Goal: Task Accomplishment & Management: Manage account settings

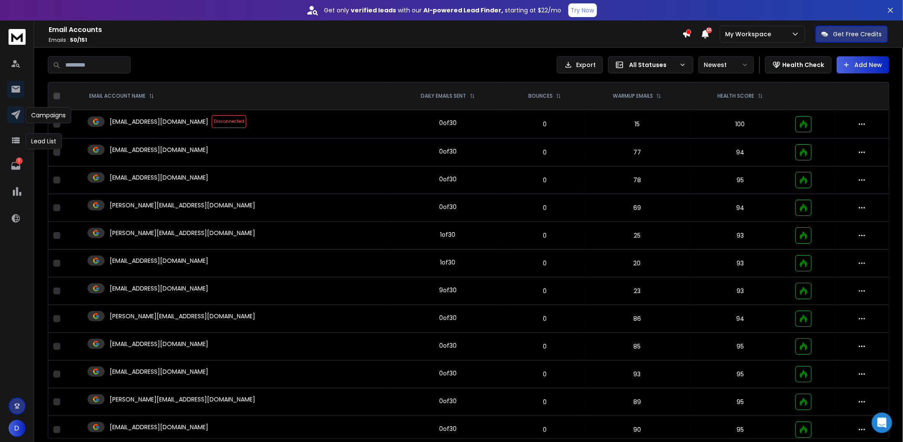
click at [9, 112] on link at bounding box center [15, 114] width 17 height 17
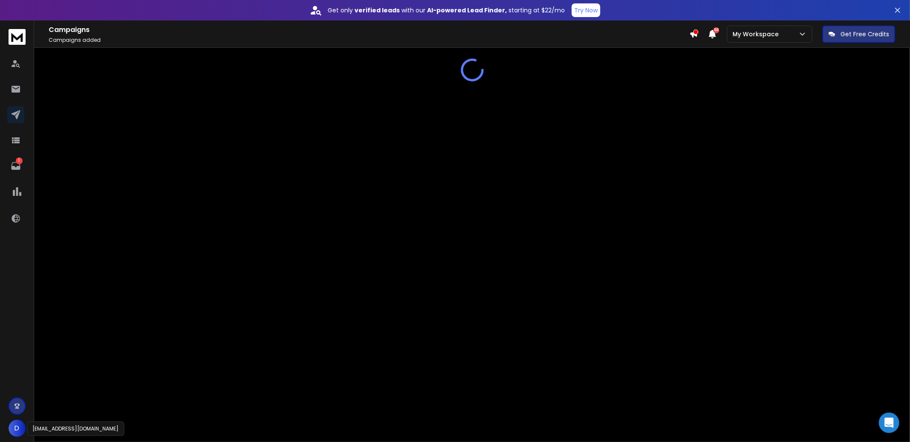
click at [9, 434] on button "D" at bounding box center [17, 428] width 17 height 17
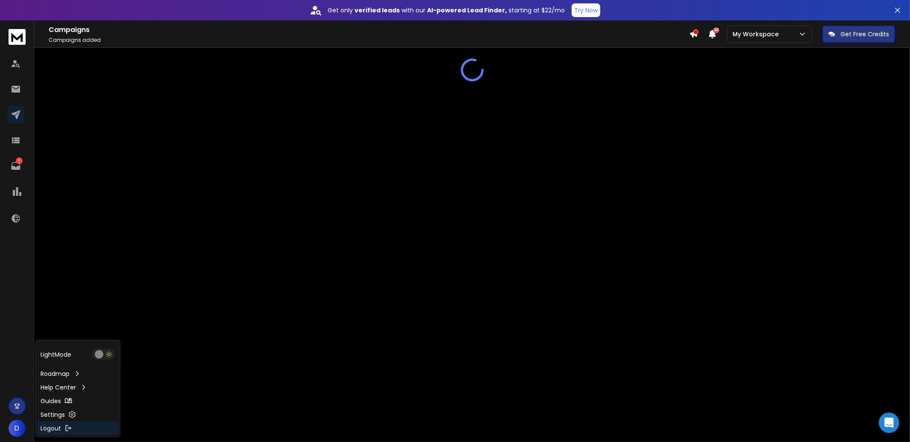
click at [54, 429] on p "Logout" at bounding box center [51, 428] width 20 height 9
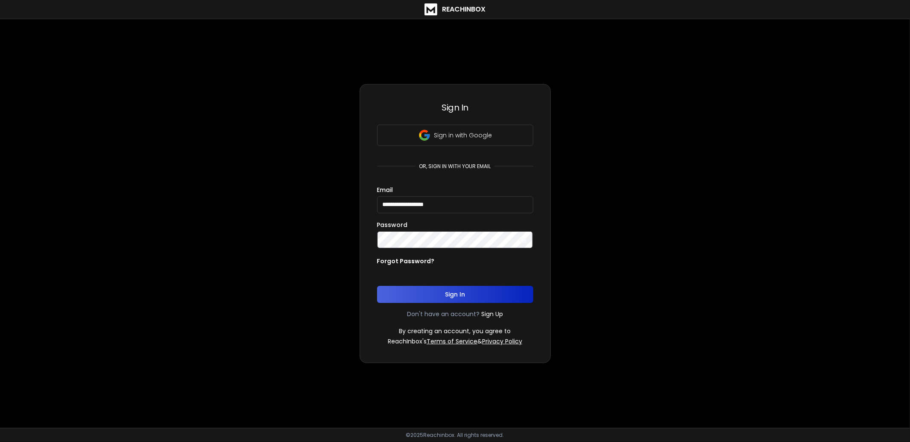
click at [471, 206] on input "**********" at bounding box center [455, 204] width 156 height 17
type input "**********"
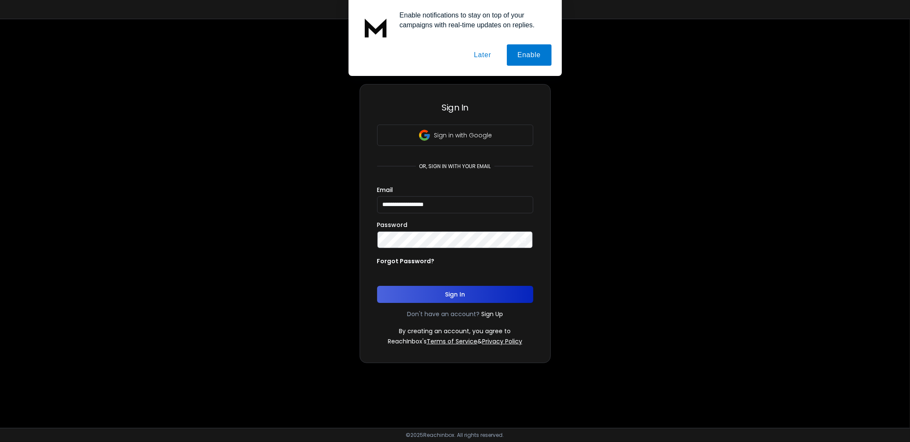
drag, startPoint x: 472, startPoint y: 299, endPoint x: 463, endPoint y: 67, distance: 232.8
click at [471, 300] on button "Sign In" at bounding box center [455, 294] width 156 height 17
click at [483, 56] on button "Later" at bounding box center [482, 54] width 38 height 21
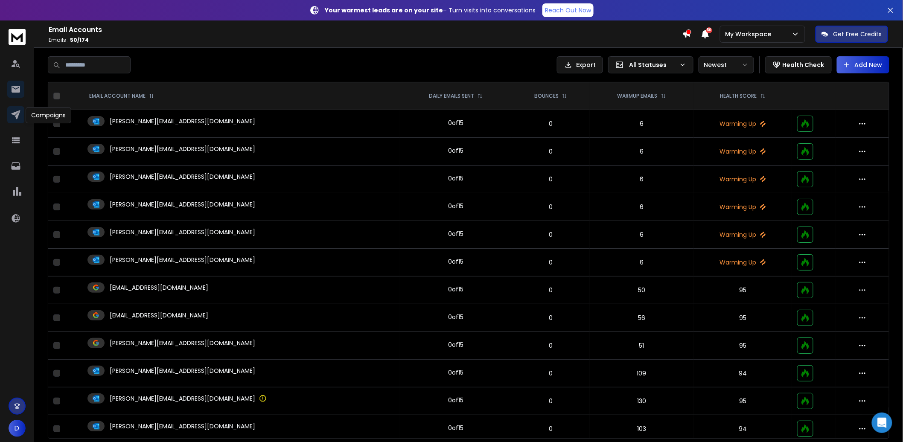
click at [11, 117] on icon at bounding box center [16, 115] width 10 height 10
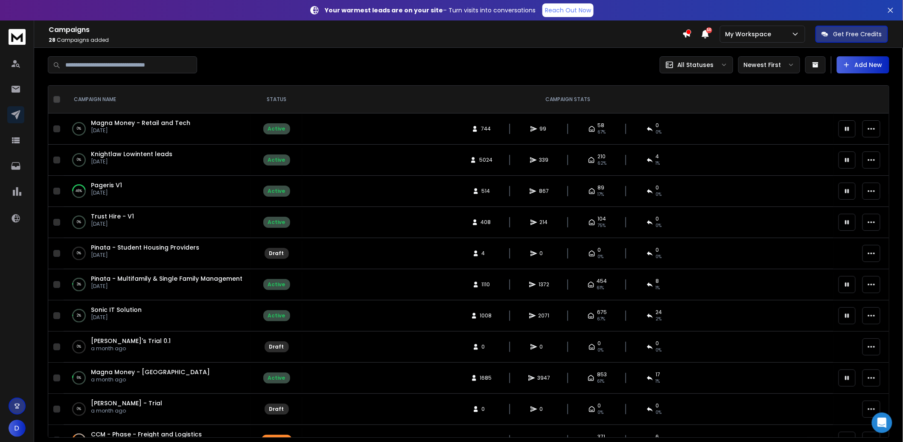
click at [121, 154] on span "Knightlaw Lowintent leads" at bounding box center [132, 154] width 82 height 9
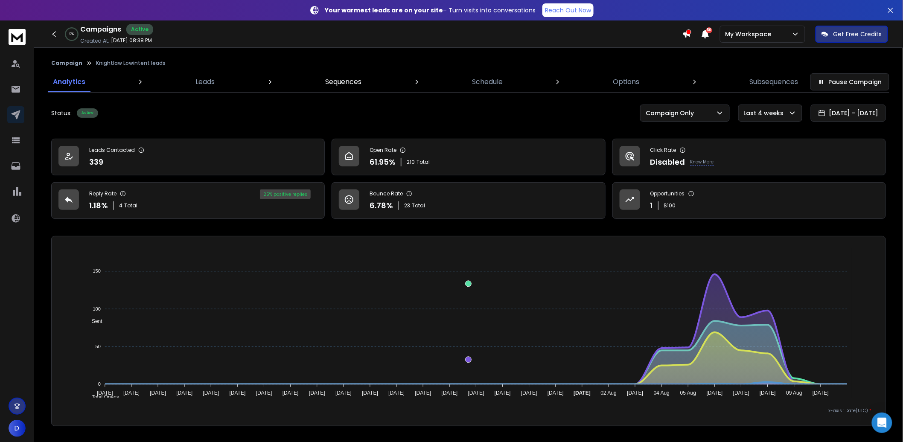
click at [326, 82] on p "Sequences" at bounding box center [343, 82] width 37 height 10
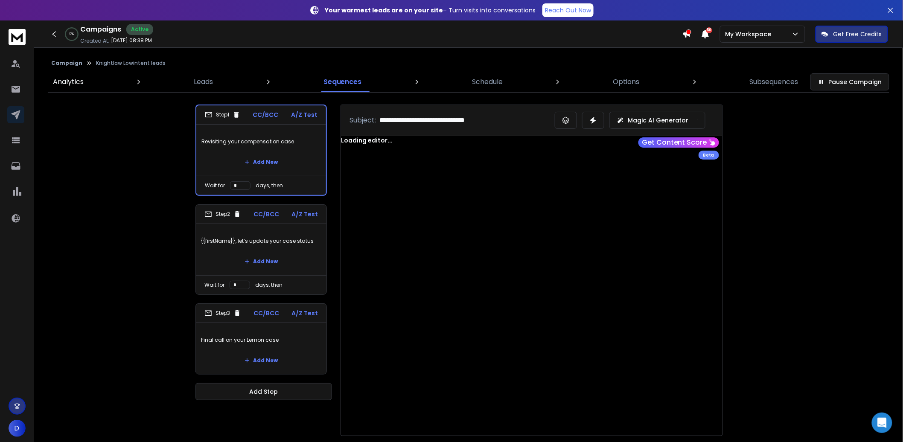
click at [56, 83] on p "Analytics" at bounding box center [68, 82] width 31 height 10
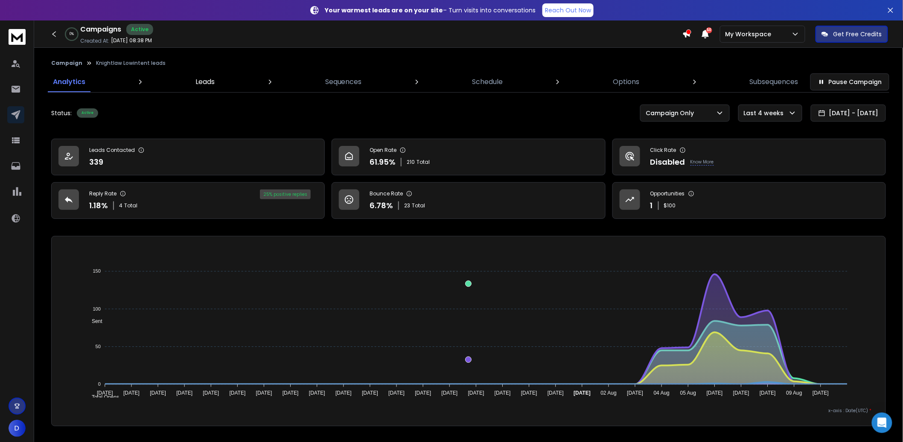
click at [207, 81] on p "Leads" at bounding box center [204, 82] width 19 height 10
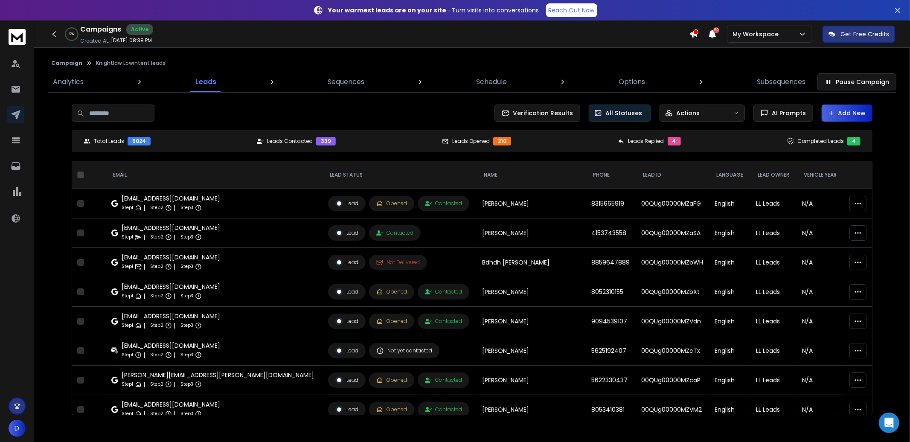
click at [632, 108] on button "All Statuses" at bounding box center [620, 113] width 62 height 17
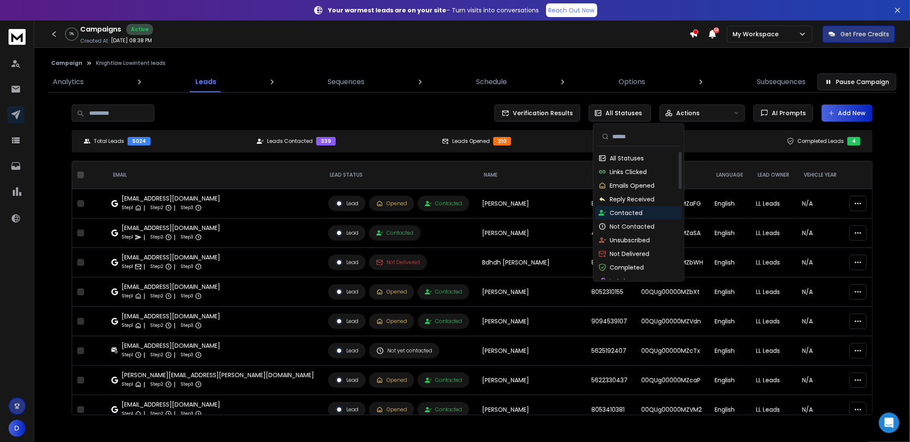
click at [635, 209] on p "Contacted" at bounding box center [626, 213] width 33 height 9
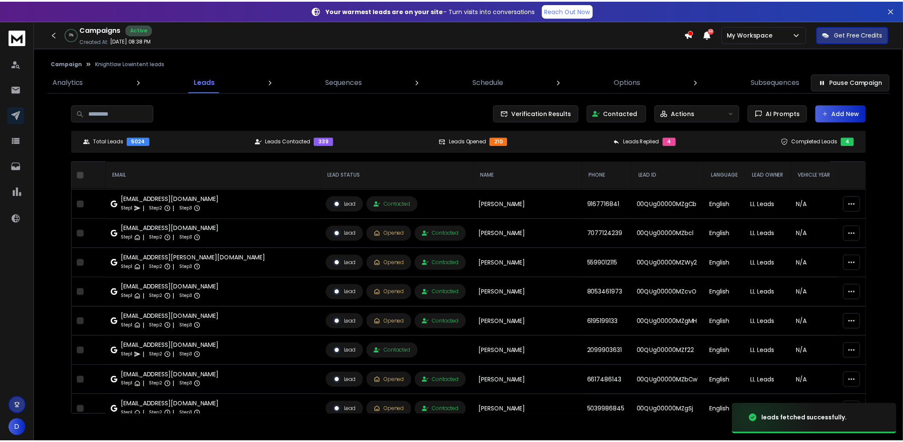
scroll to position [1090, 0]
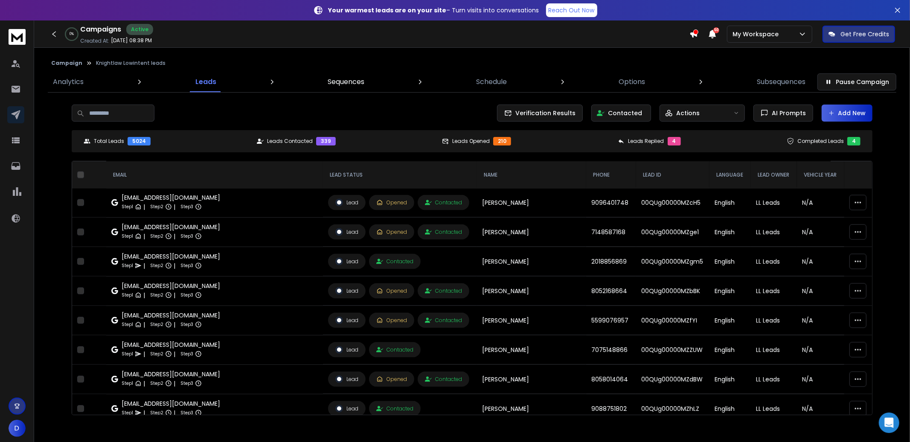
click at [347, 82] on p "Sequences" at bounding box center [346, 82] width 37 height 10
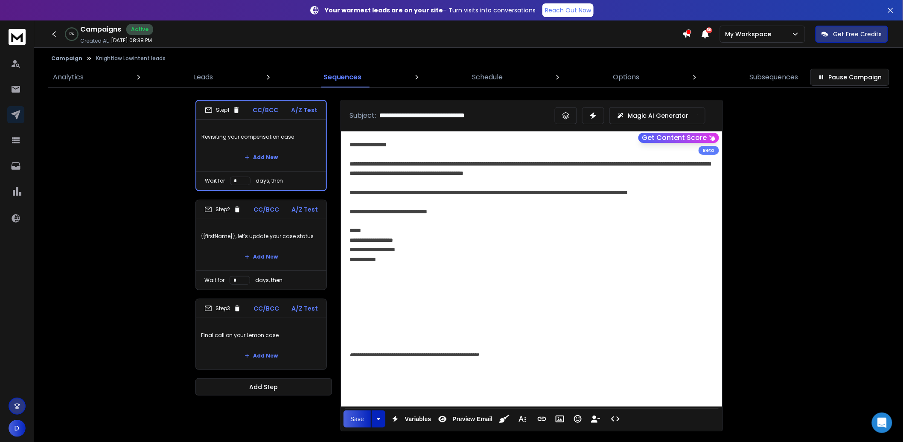
scroll to position [6, 0]
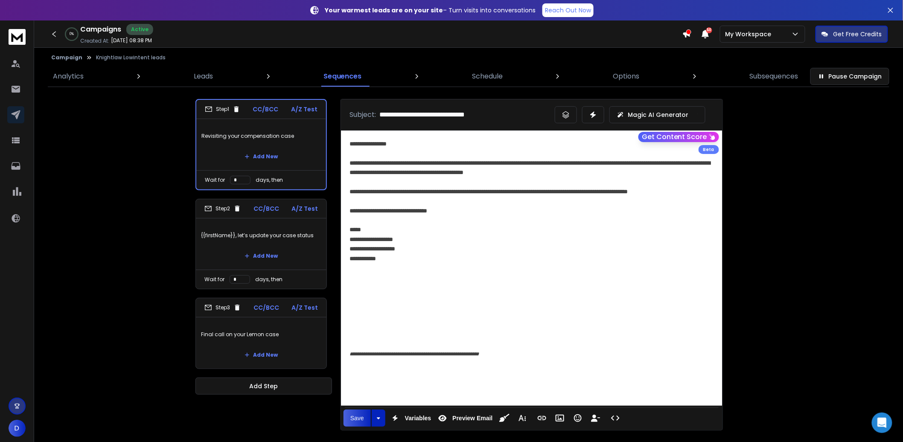
click at [222, 238] on p "{{firstName}}, let’s update your case status" at bounding box center [261, 236] width 120 height 24
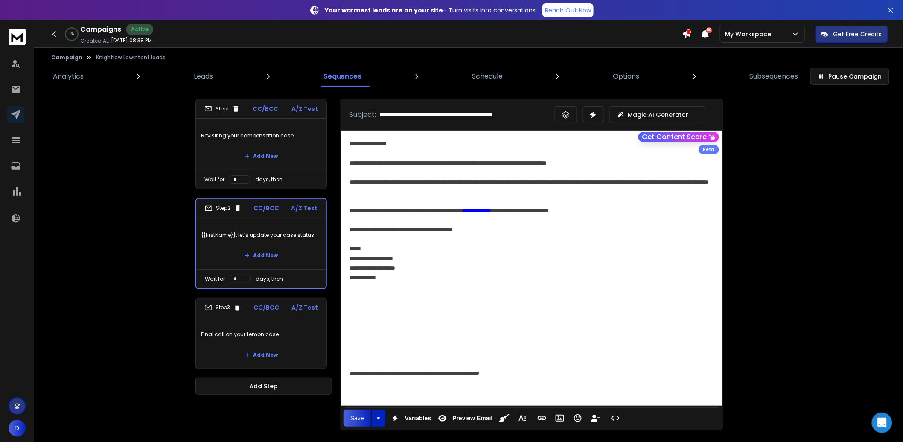
click at [230, 329] on p "Final call on your Lemon case" at bounding box center [261, 335] width 120 height 24
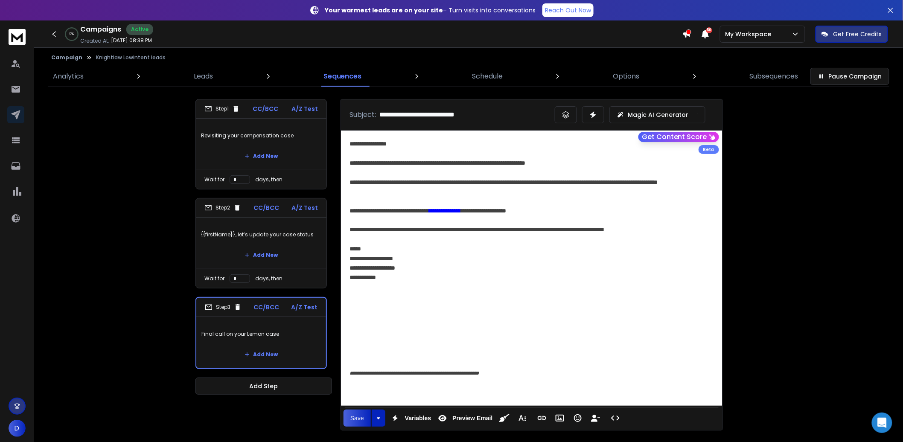
click at [233, 142] on p "Revisiting your compensation case" at bounding box center [261, 136] width 120 height 24
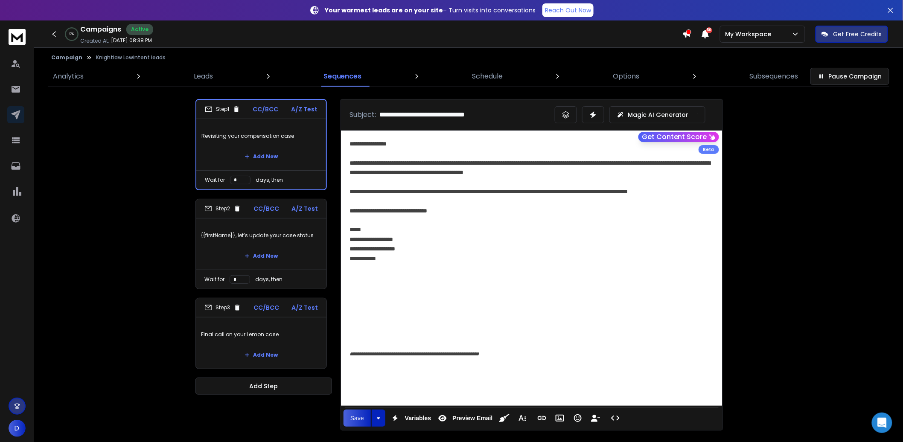
click at [288, 234] on p "{{firstName}}, let’s update your case status" at bounding box center [261, 236] width 120 height 24
type input "**********"
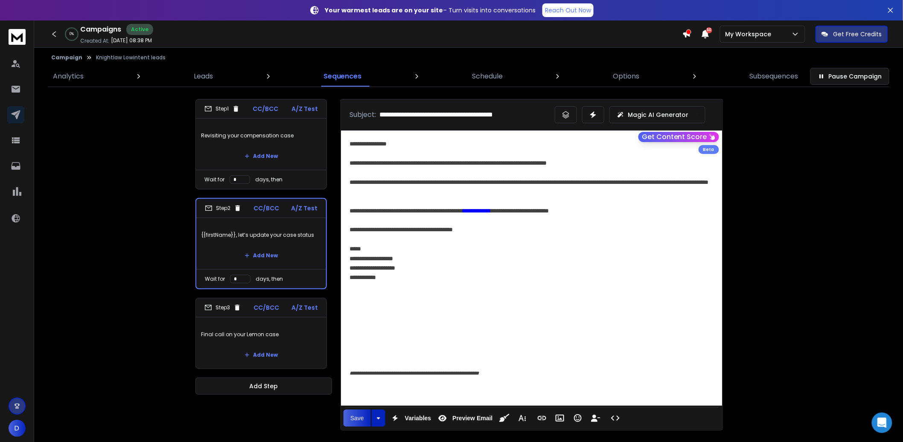
scroll to position [0, 0]
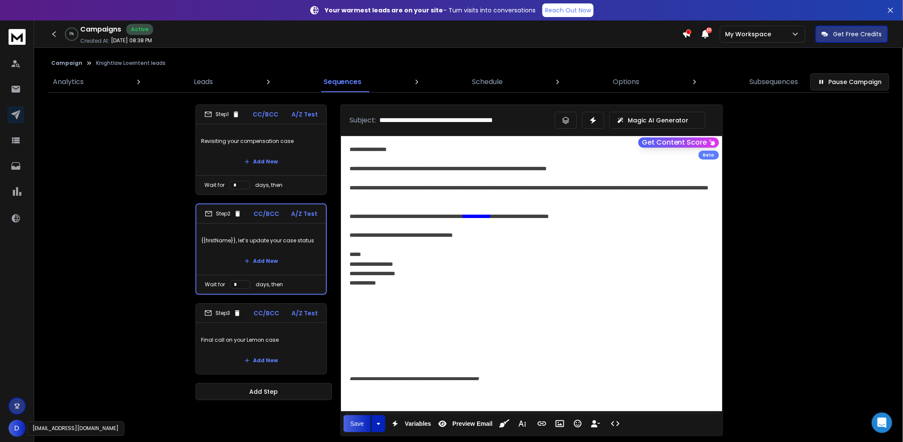
click at [15, 430] on span "D" at bounding box center [17, 428] width 17 height 17
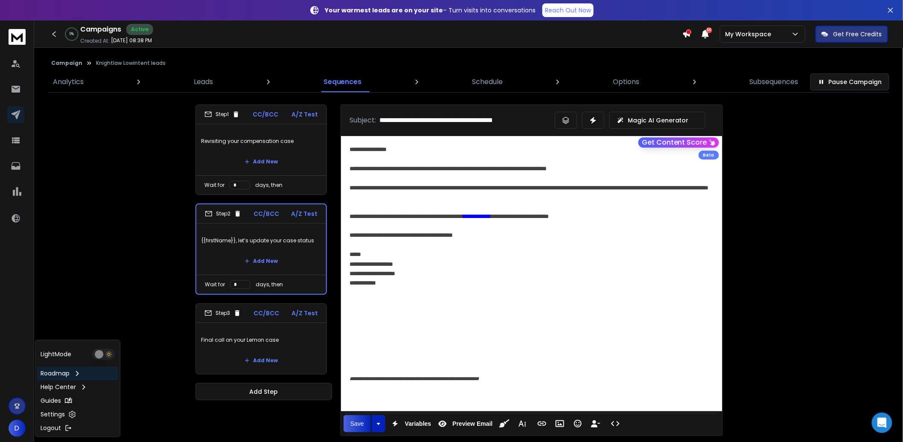
click at [17, 41] on img at bounding box center [17, 37] width 17 height 16
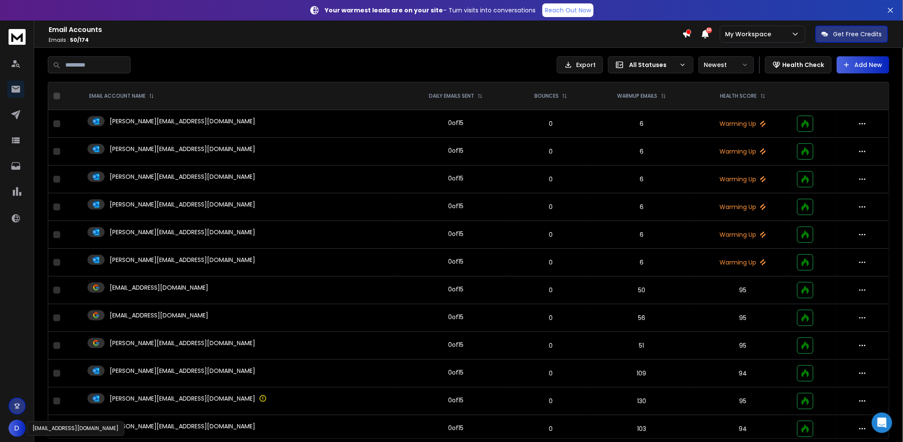
click at [20, 431] on span "D" at bounding box center [17, 428] width 17 height 17
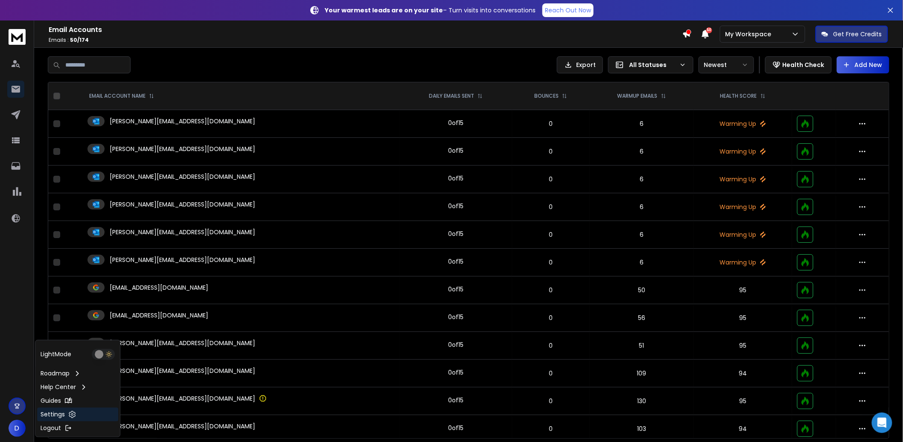
click at [71, 414] on icon at bounding box center [72, 415] width 8 height 8
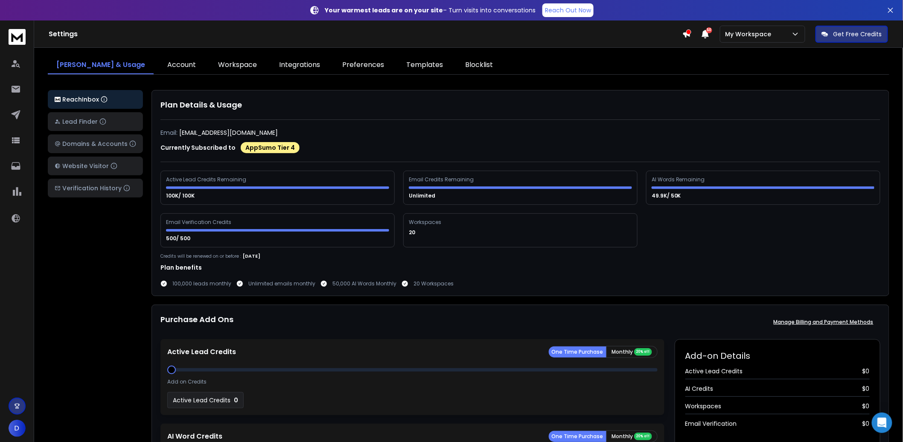
click at [159, 62] on link "Account" at bounding box center [182, 65] width 46 height 18
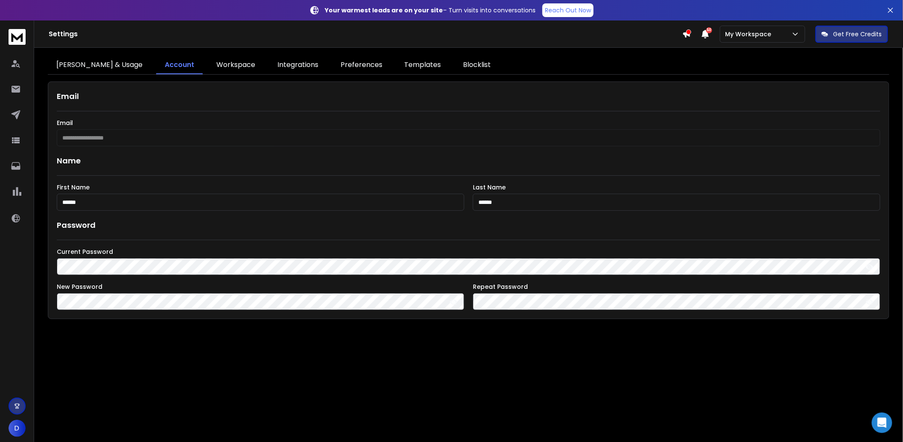
click at [269, 65] on link "Integrations" at bounding box center [298, 65] width 58 height 18
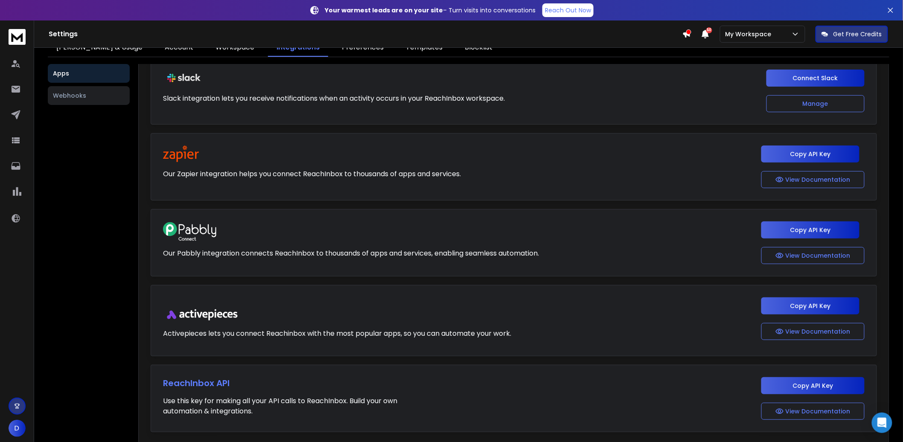
scroll to position [35, 0]
